Goal: Navigation & Orientation: Find specific page/section

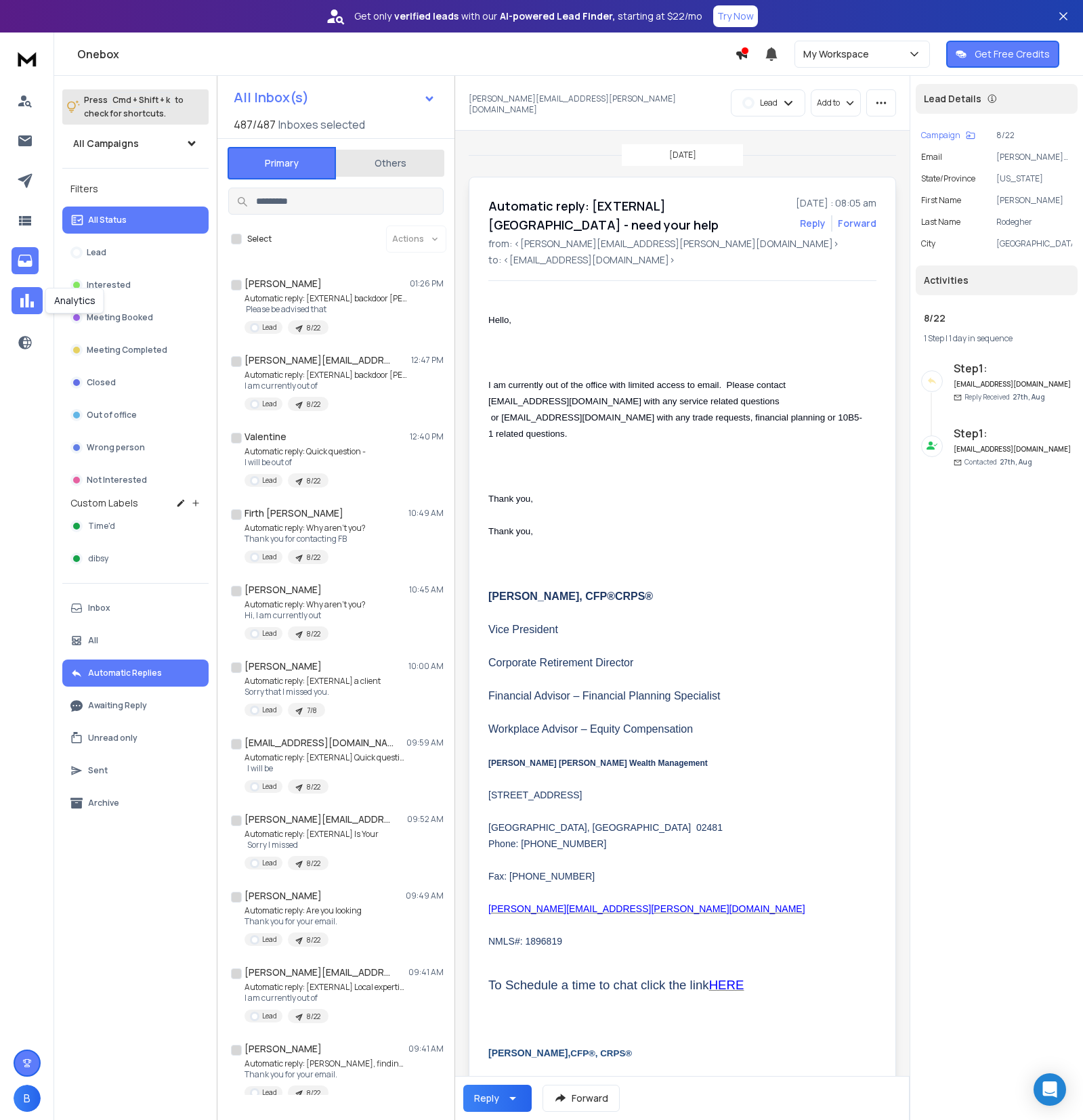
click at [25, 294] on icon at bounding box center [27, 301] width 20 height 20
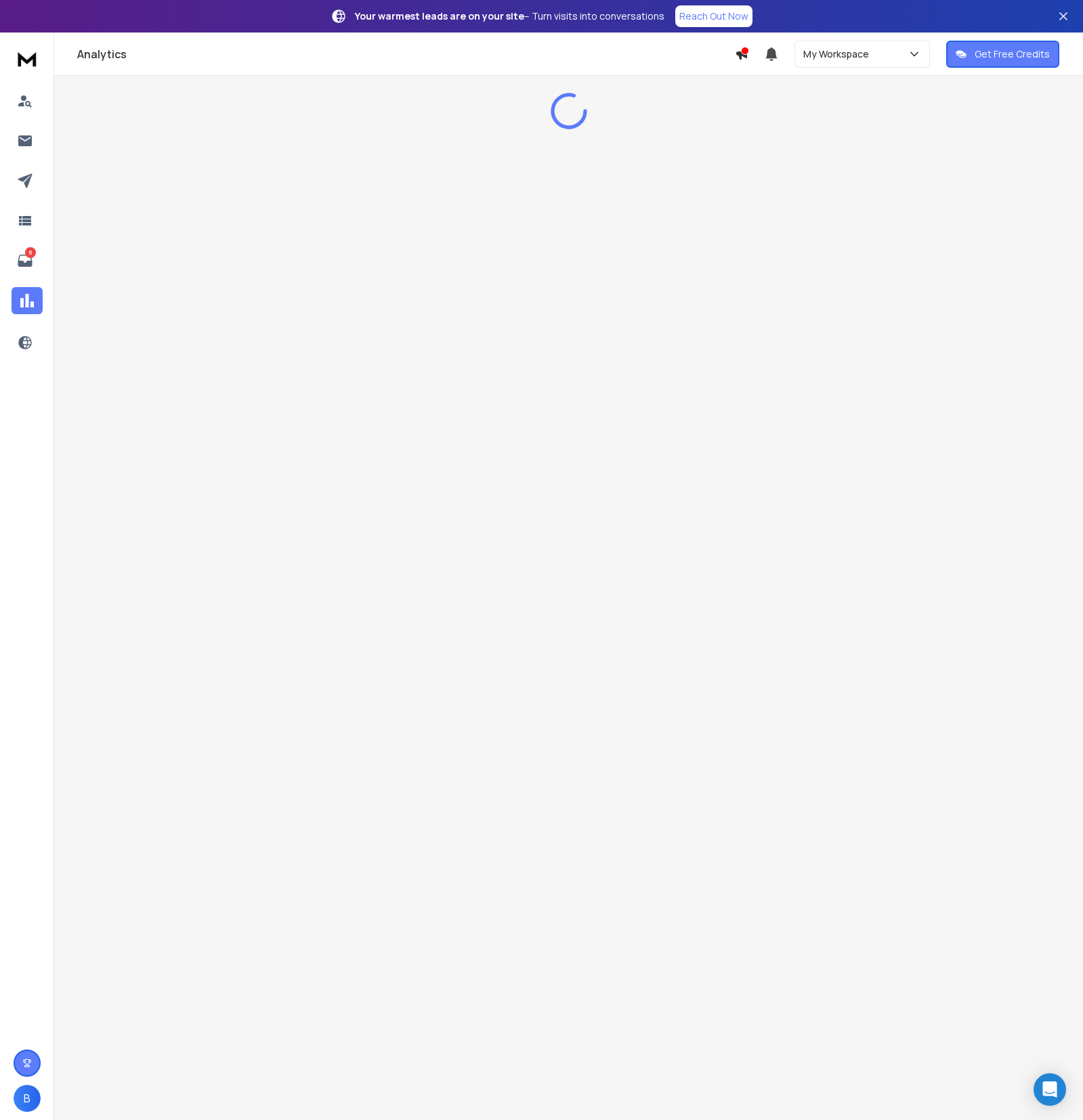
click at [22, 60] on img at bounding box center [27, 59] width 27 height 25
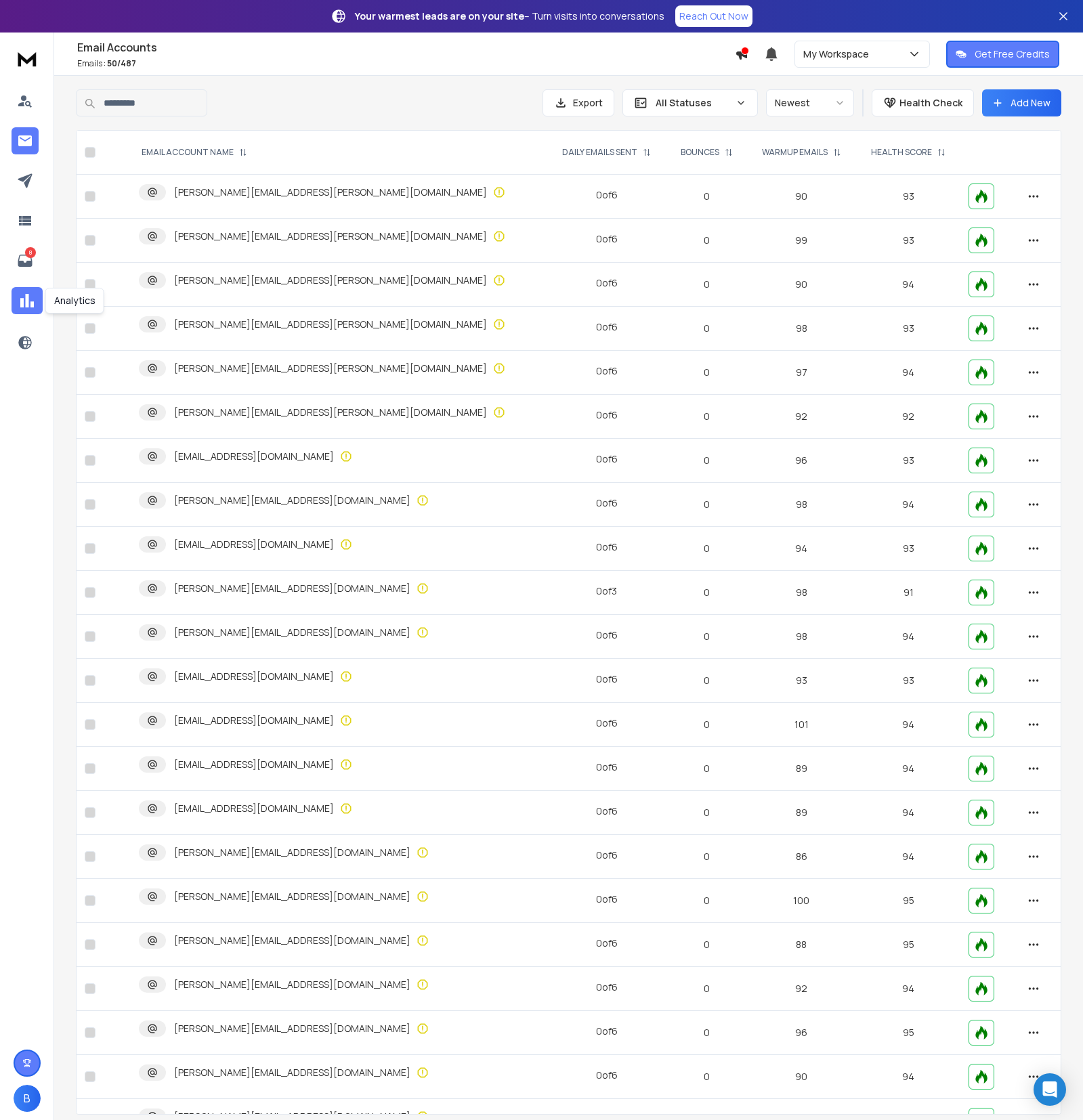
click at [26, 293] on icon at bounding box center [27, 301] width 20 height 20
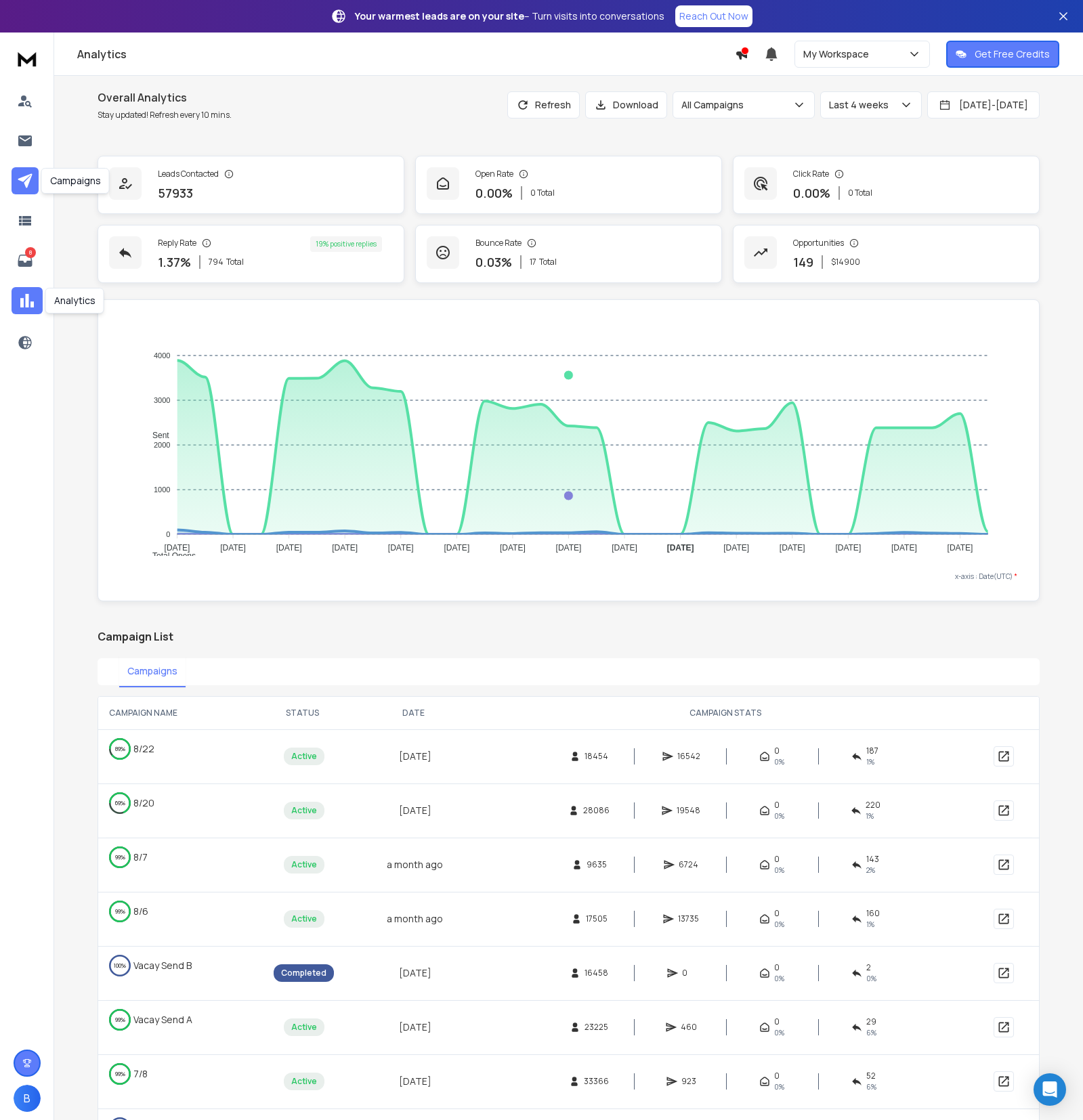
click at [28, 179] on icon at bounding box center [25, 181] width 14 height 14
